Goal: Task Accomplishment & Management: Use online tool/utility

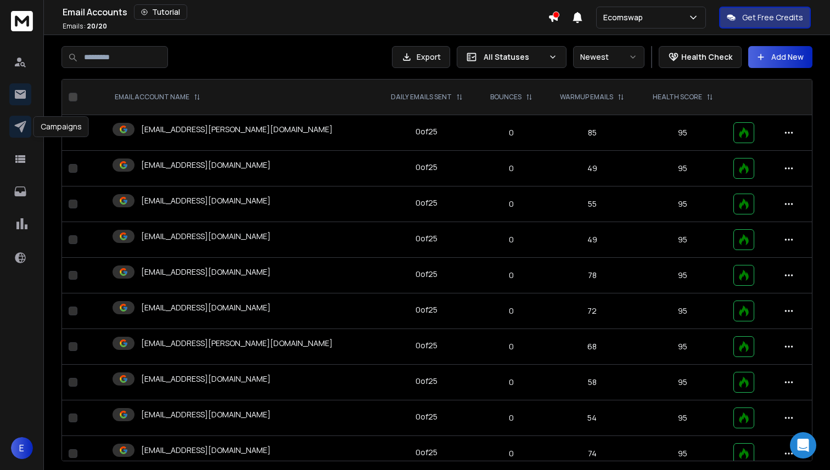
click at [17, 121] on icon at bounding box center [20, 126] width 13 height 13
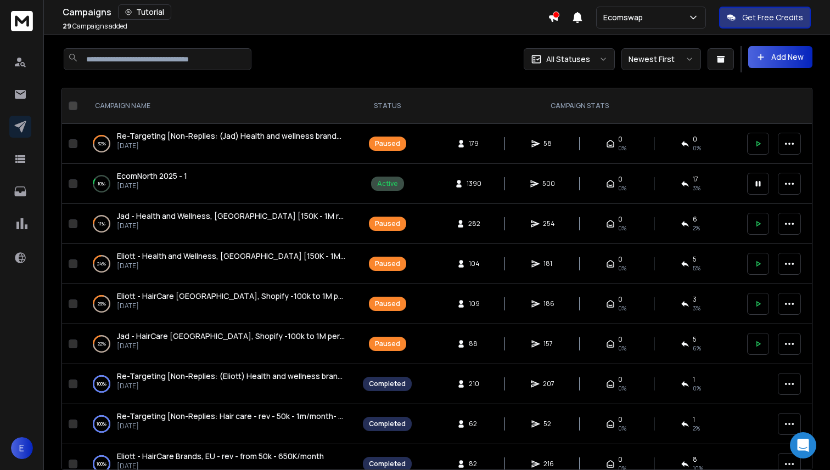
click at [8, 161] on div "E" at bounding box center [22, 235] width 44 height 470
click at [10, 161] on link at bounding box center [20, 159] width 22 height 22
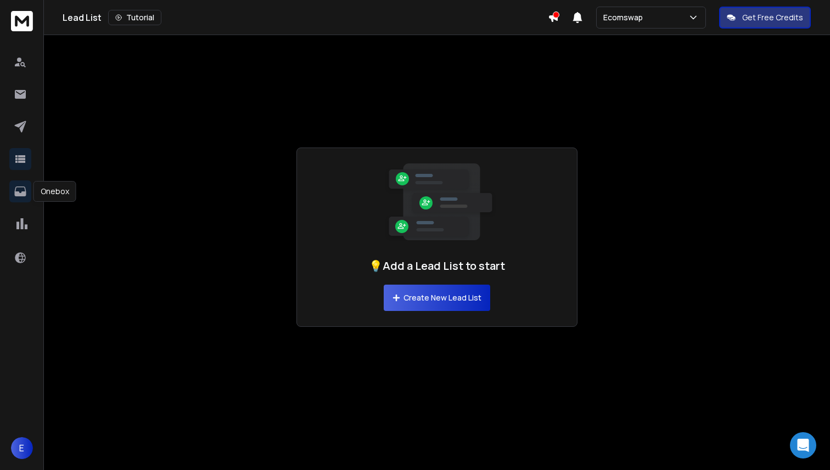
click at [21, 192] on icon at bounding box center [20, 191] width 13 height 13
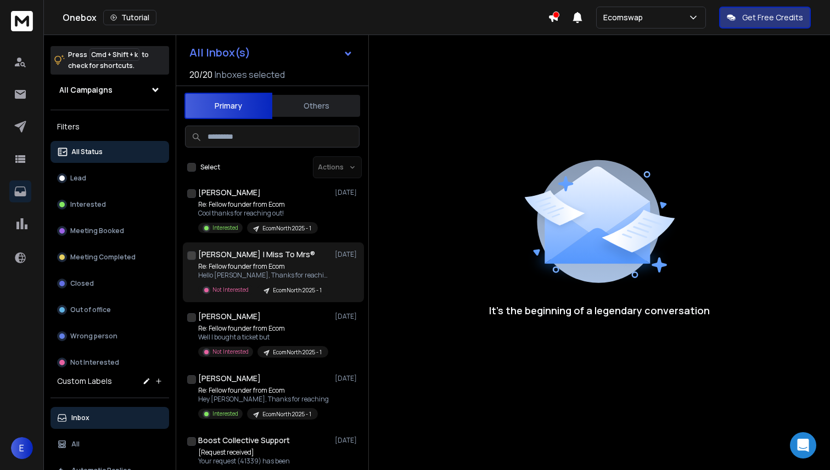
scroll to position [382, 0]
click at [278, 256] on h1 "[PERSON_NAME] | Miss To Mrs®" at bounding box center [256, 256] width 117 height 11
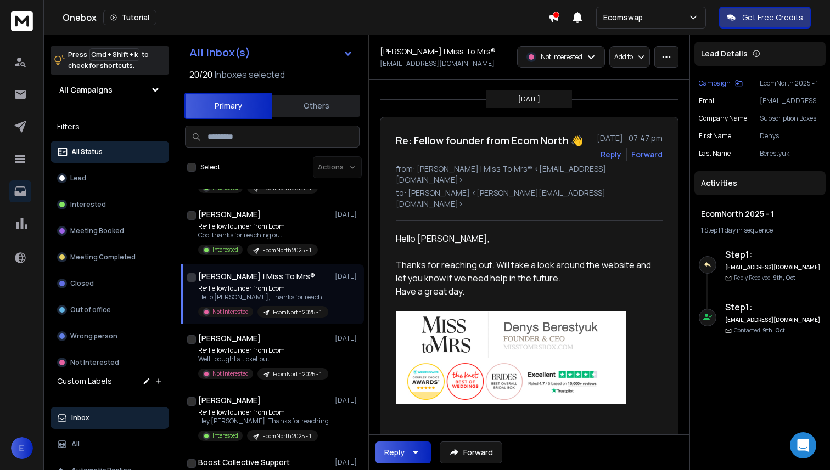
scroll to position [357, 0]
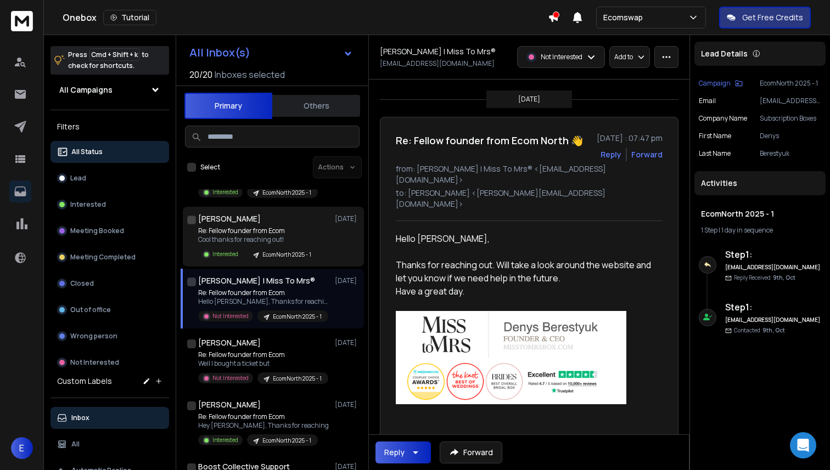
click at [296, 237] on p "Cool thanks for reaching out!" at bounding box center [258, 240] width 120 height 9
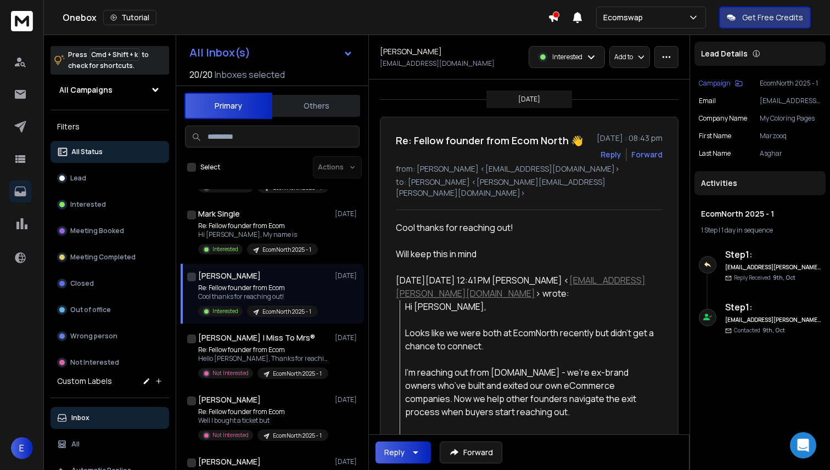
scroll to position [299, 0]
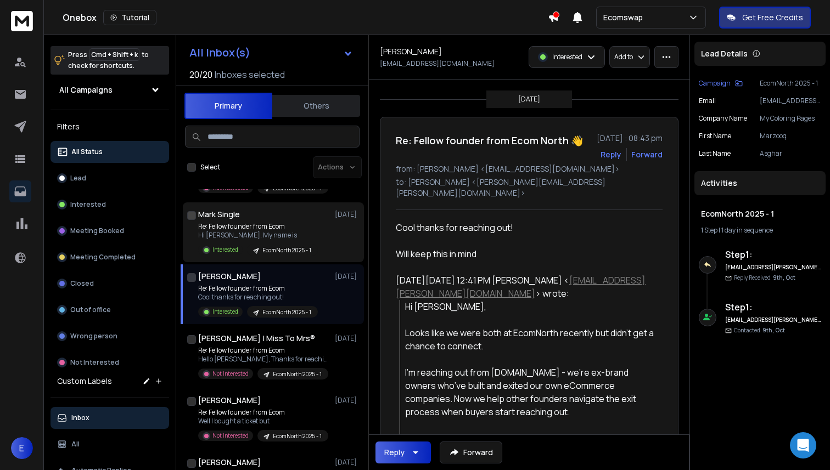
click at [290, 234] on p "Hi [PERSON_NAME], My name is" at bounding box center [258, 235] width 120 height 9
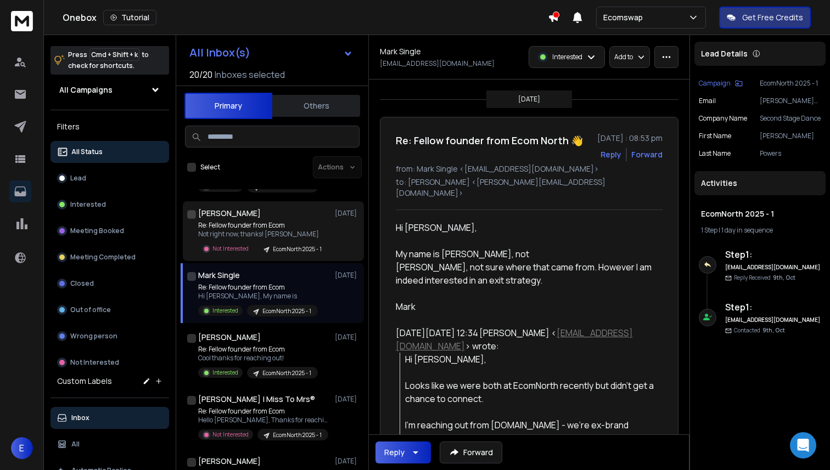
scroll to position [237, 0]
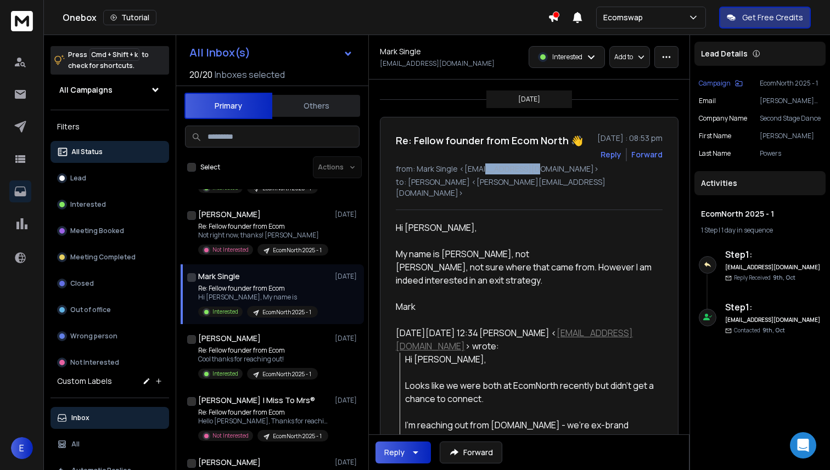
drag, startPoint x: 540, startPoint y: 172, endPoint x: 489, endPoint y: 170, distance: 51.1
click at [489, 170] on p "from: Mark Single <[EMAIL_ADDRESS][DOMAIN_NAME]>" at bounding box center [529, 169] width 267 height 11
copy p "[DOMAIN_NAME]"
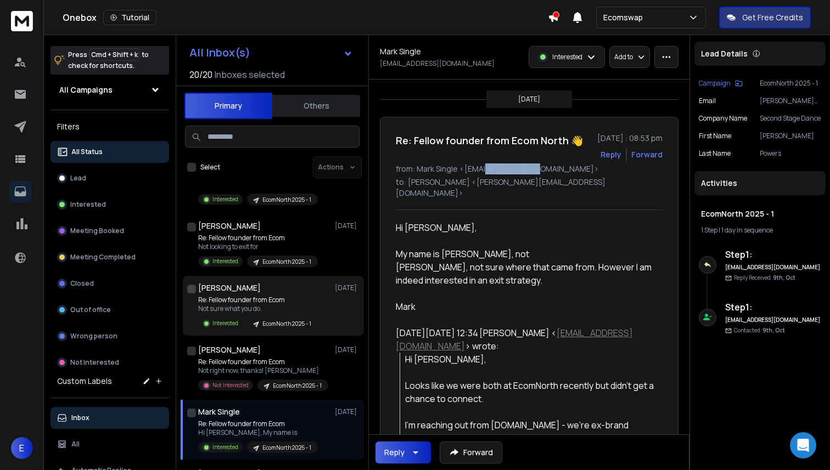
scroll to position [0, 0]
